Goal: Task Accomplishment & Management: Manage account settings

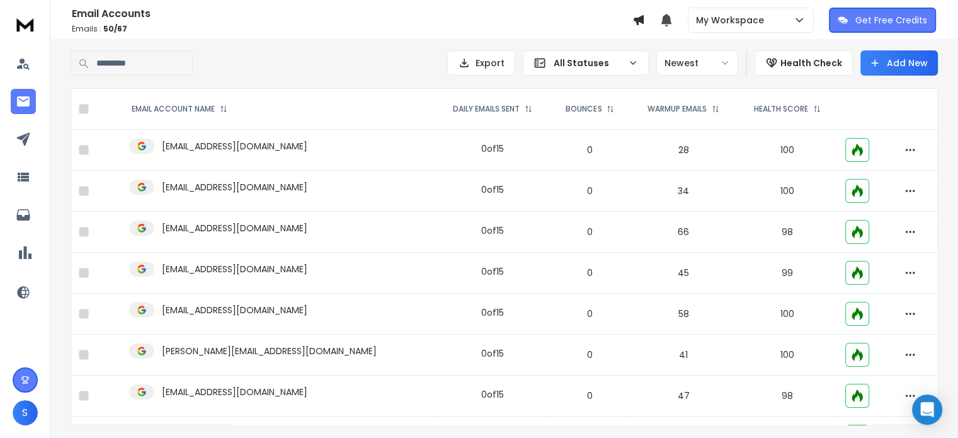
scroll to position [315, 0]
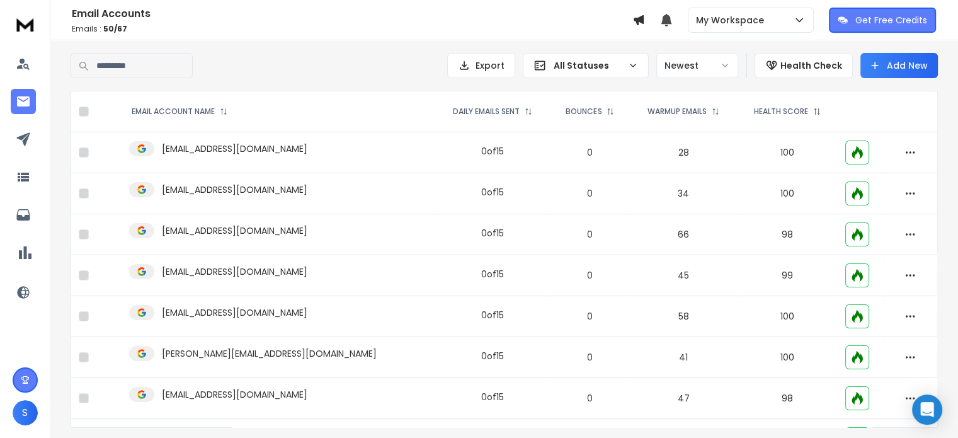
click at [637, 62] on icon at bounding box center [633, 65] width 10 height 10
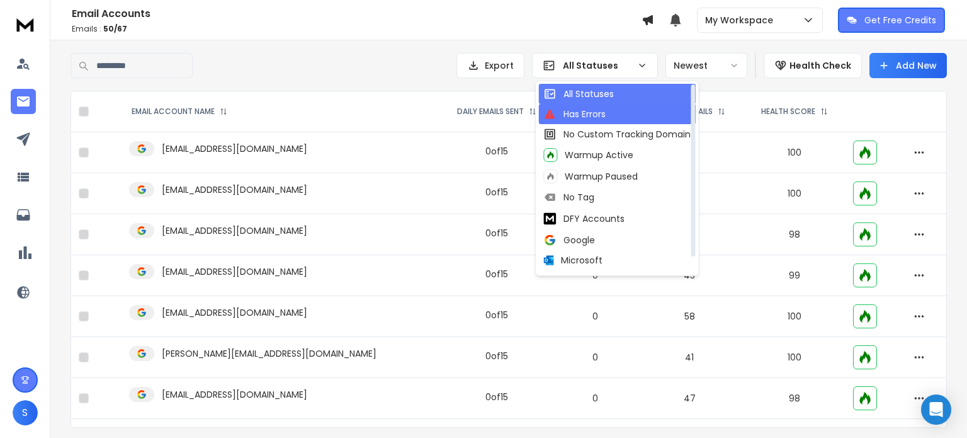
click at [615, 118] on div "Has Errors" at bounding box center [616, 114] width 157 height 20
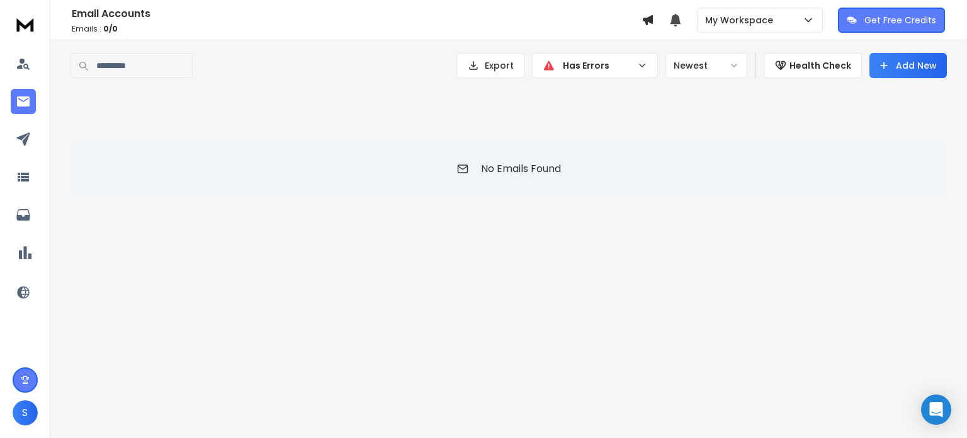
click at [620, 60] on p "Has Errors" at bounding box center [597, 65] width 69 height 13
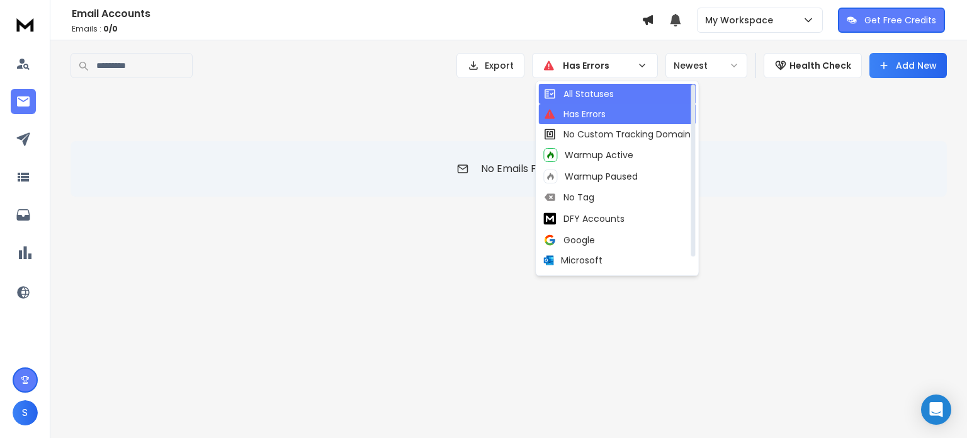
click at [597, 86] on div "All Statuses" at bounding box center [616, 94] width 157 height 20
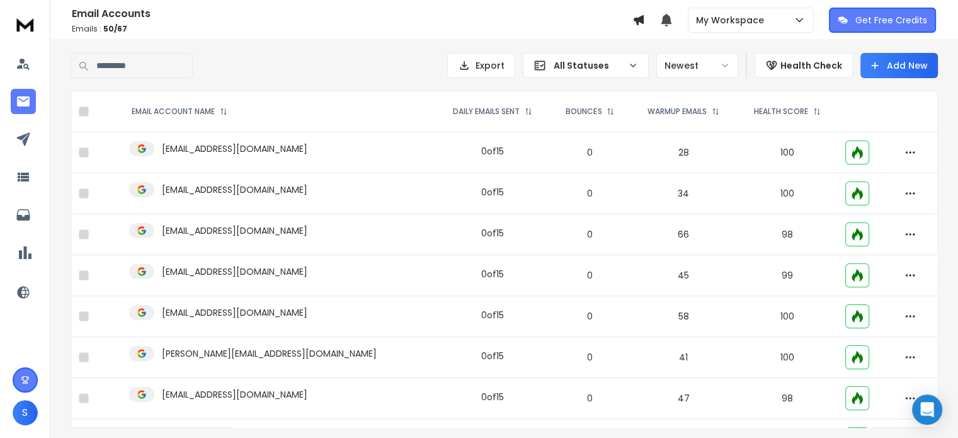
click at [332, 50] on div "Export All Statuses Newest Health Check Add New EMAIL ACCOUNT NAME DAILY EMAILS…" at bounding box center [503, 240] width 907 height 400
